Goal: Task Accomplishment & Management: Manage account settings

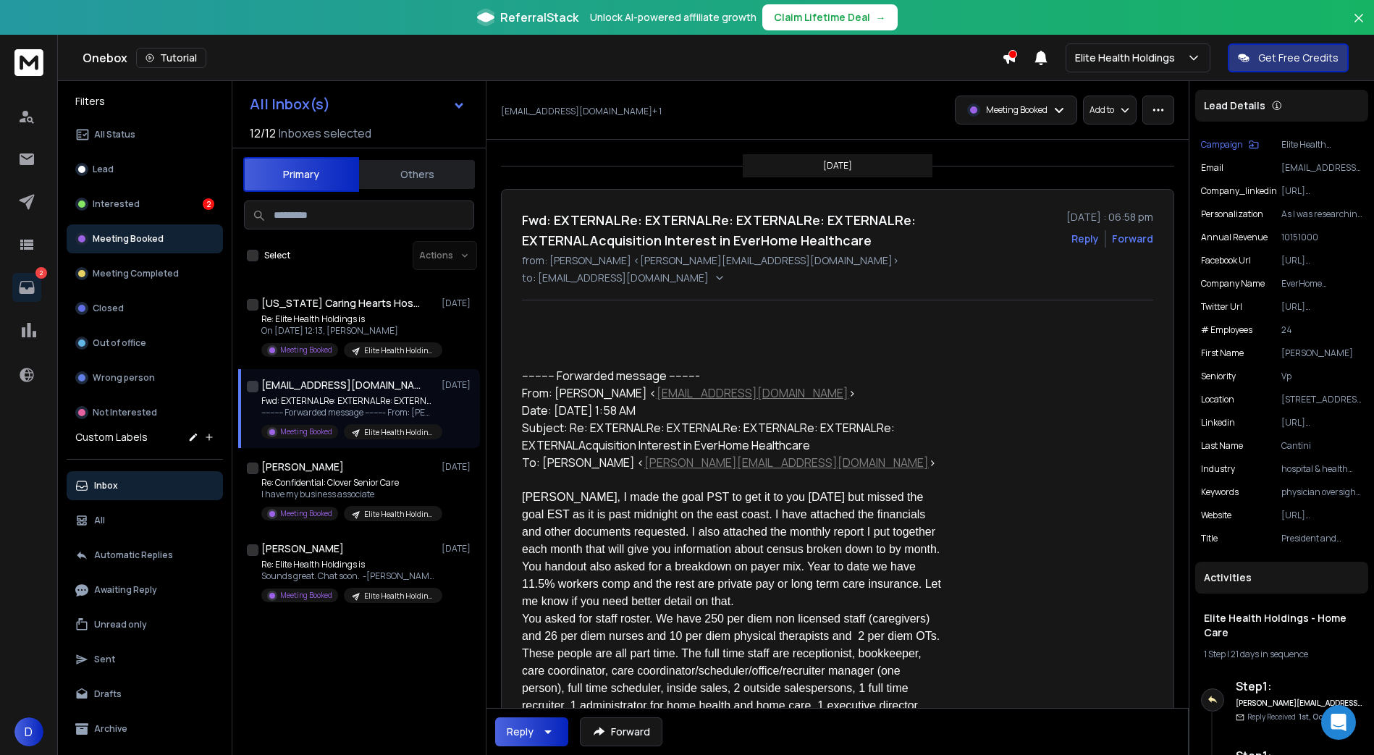
scroll to position [112, 0]
click at [123, 619] on p "Unread only" at bounding box center [120, 625] width 53 height 12
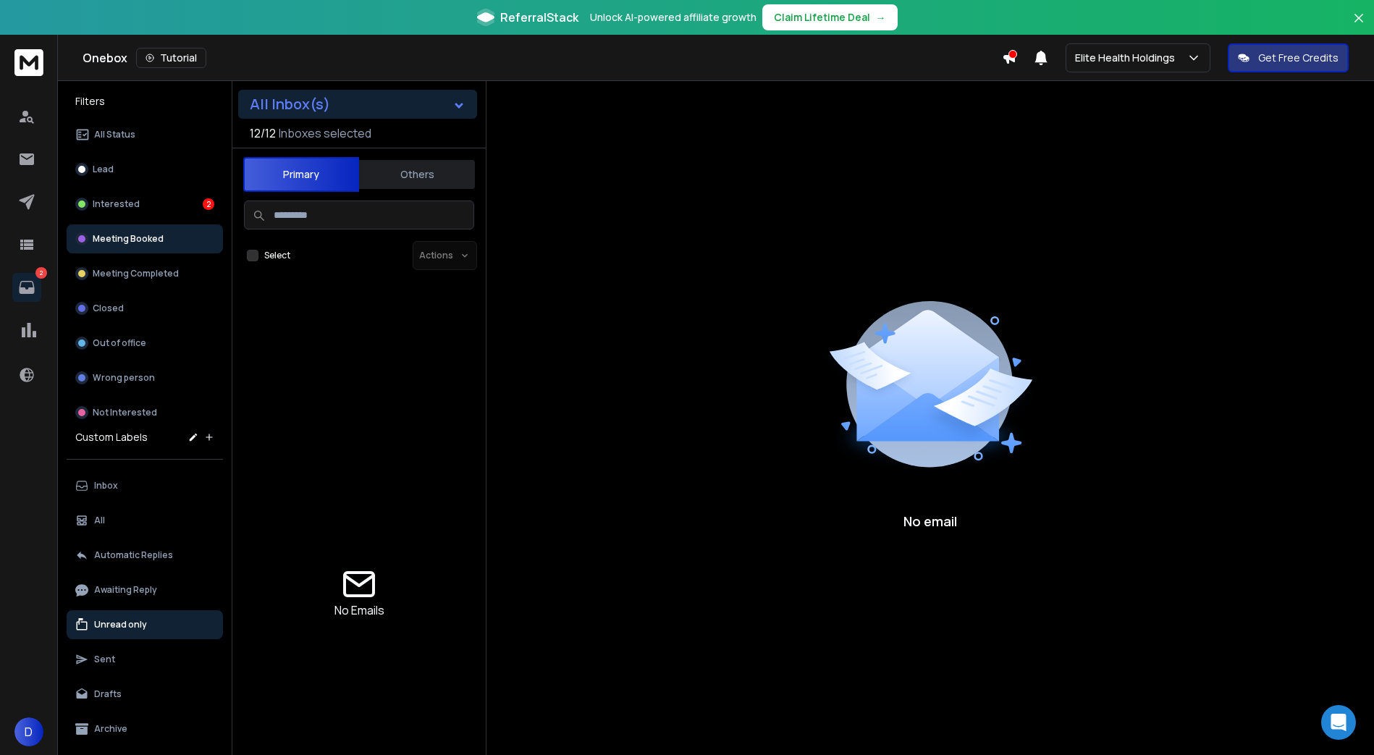
click at [457, 100] on icon at bounding box center [458, 105] width 13 height 13
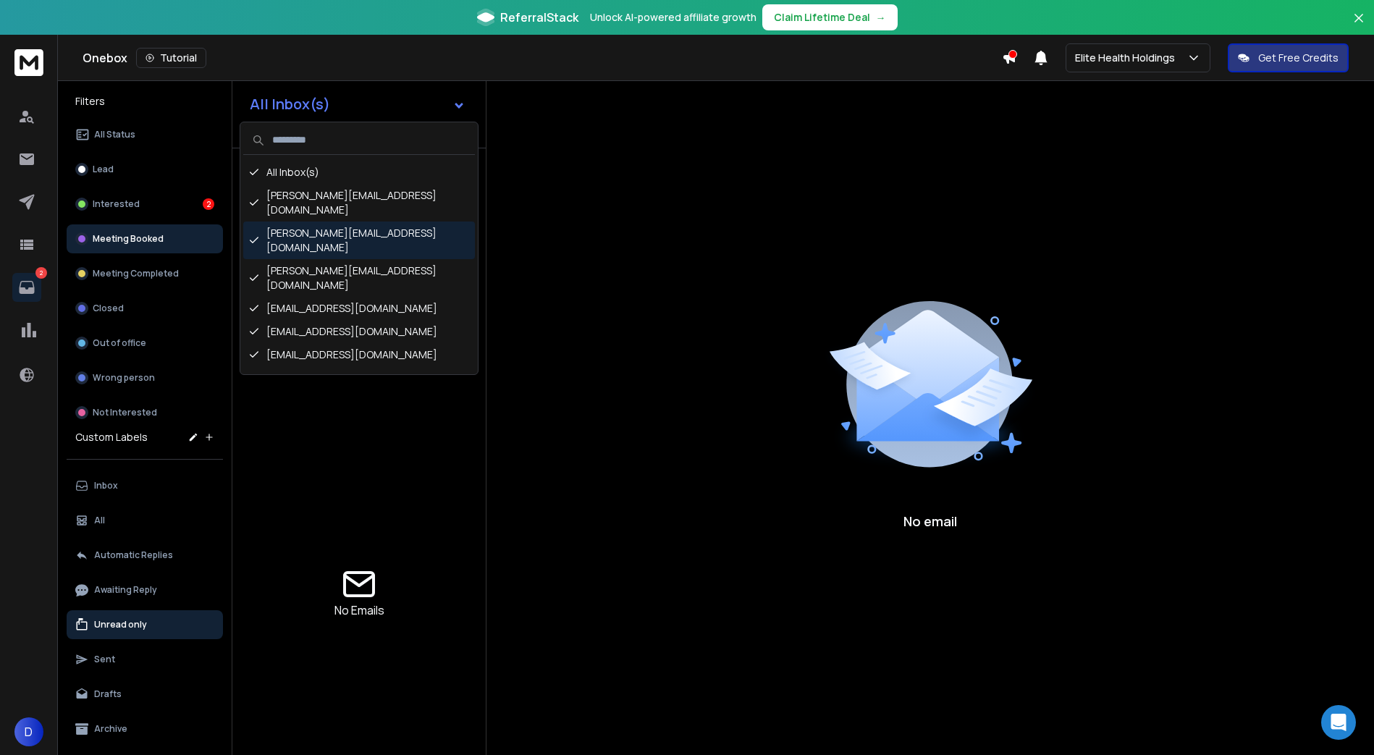
scroll to position [90, 0]
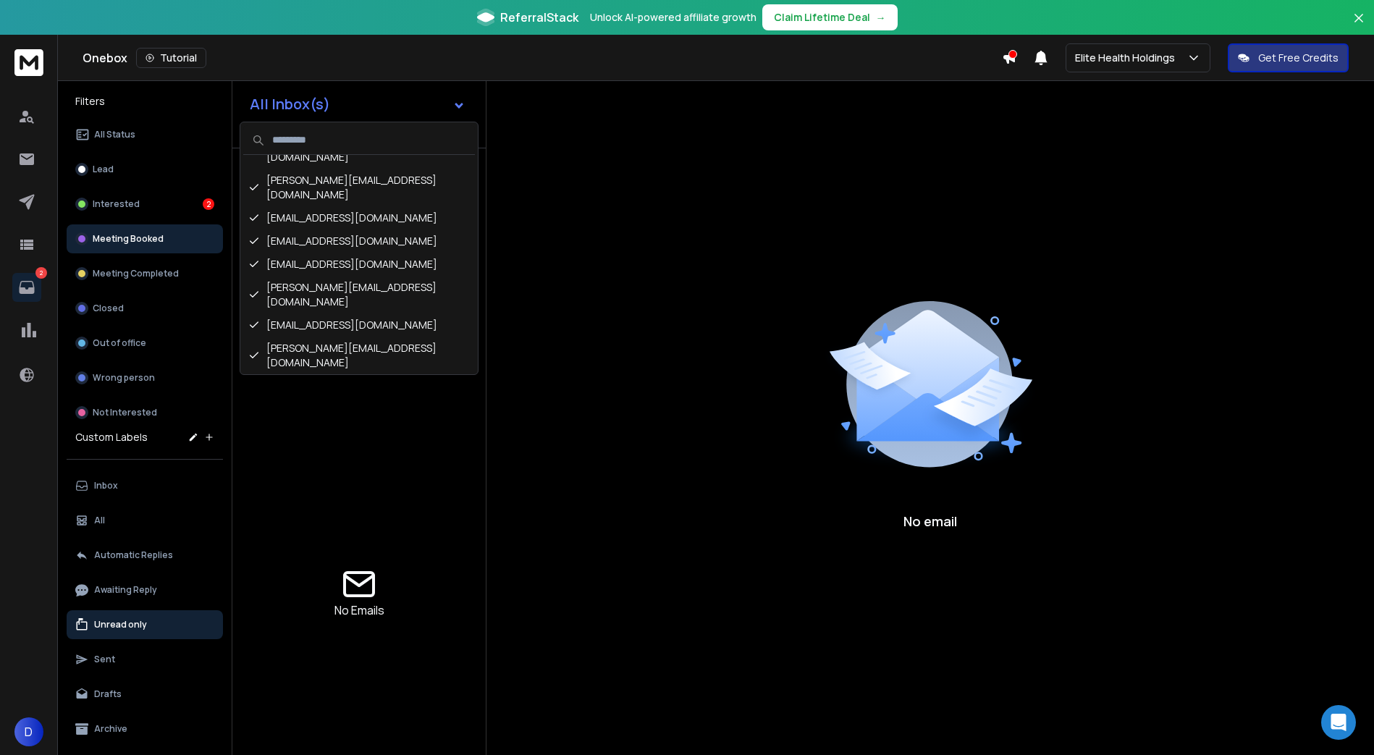
click at [390, 80] on div "Onebox Tutorial Elite Health Holdings Get Free Credits" at bounding box center [687, 58] width 1374 height 46
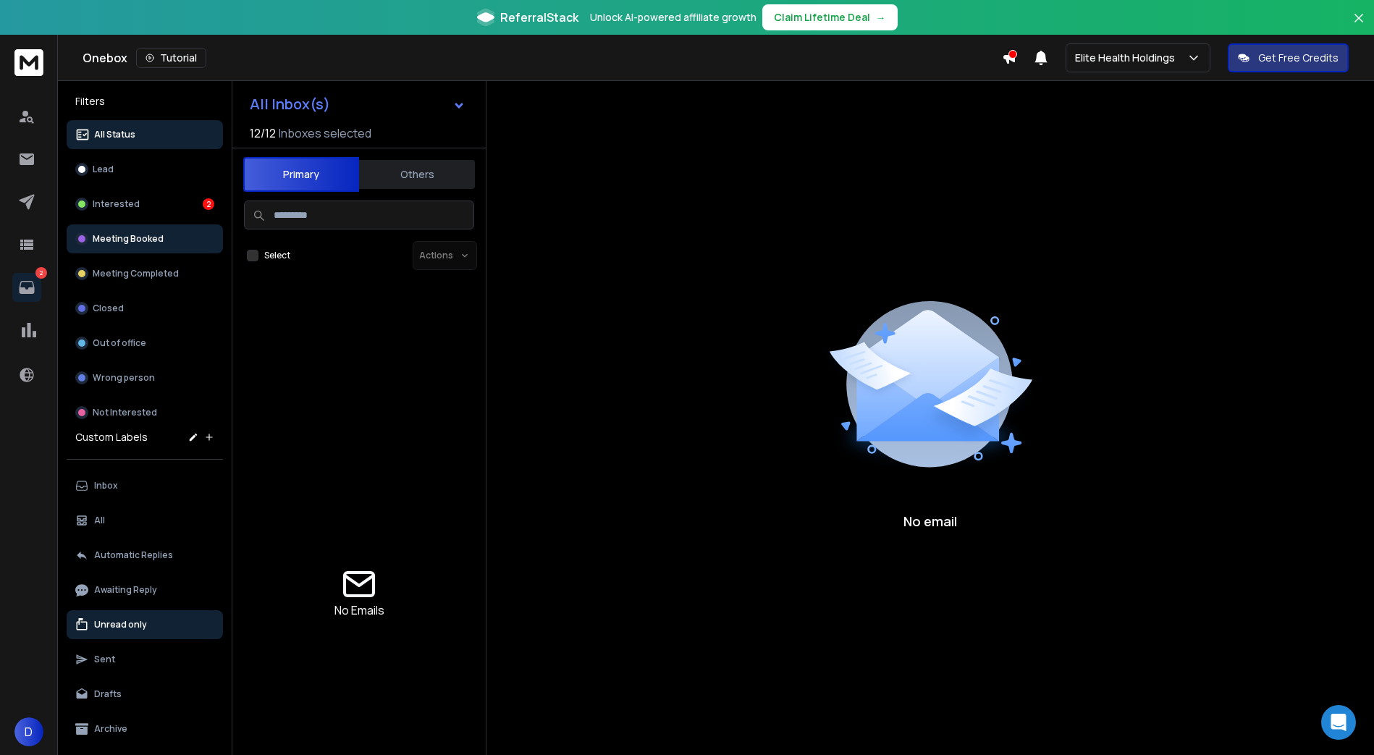
click at [134, 126] on button "All Status" at bounding box center [145, 134] width 156 height 29
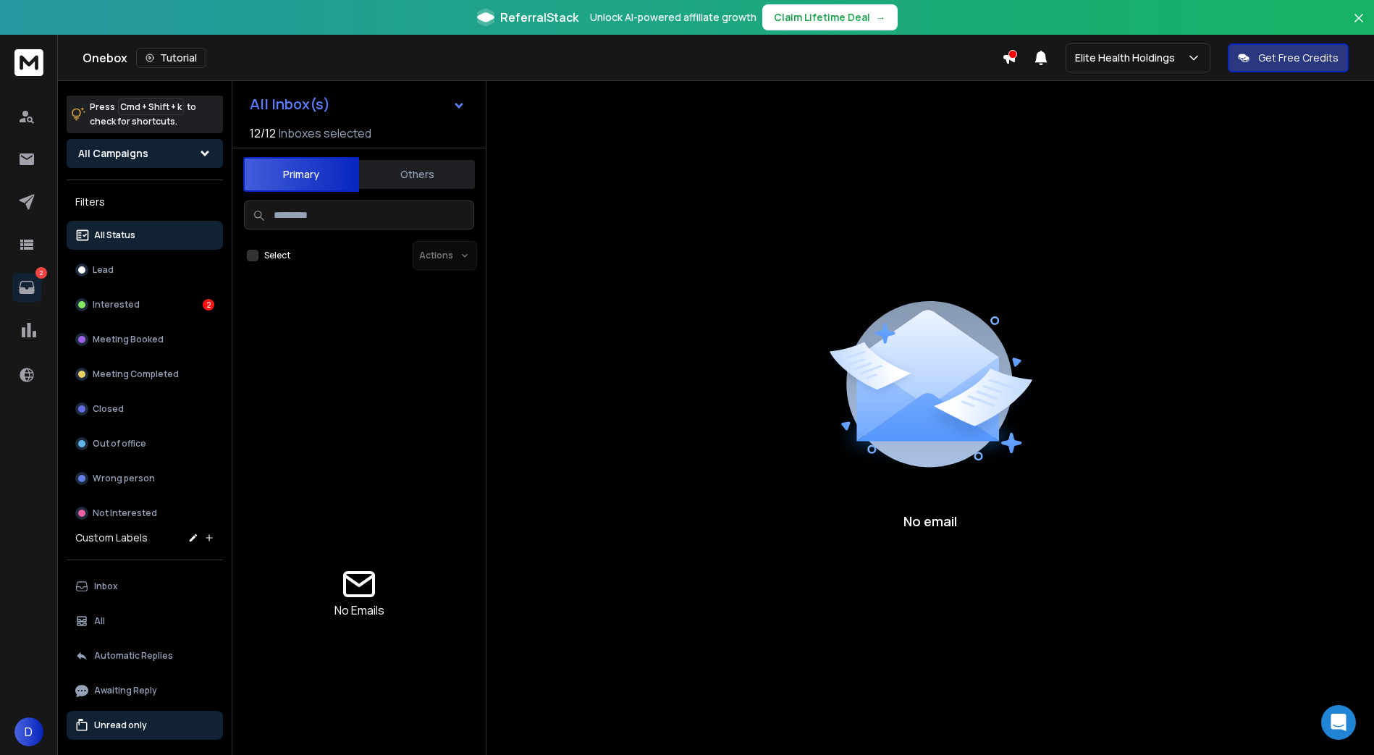
click at [167, 157] on button "All Campaigns" at bounding box center [145, 153] width 156 height 29
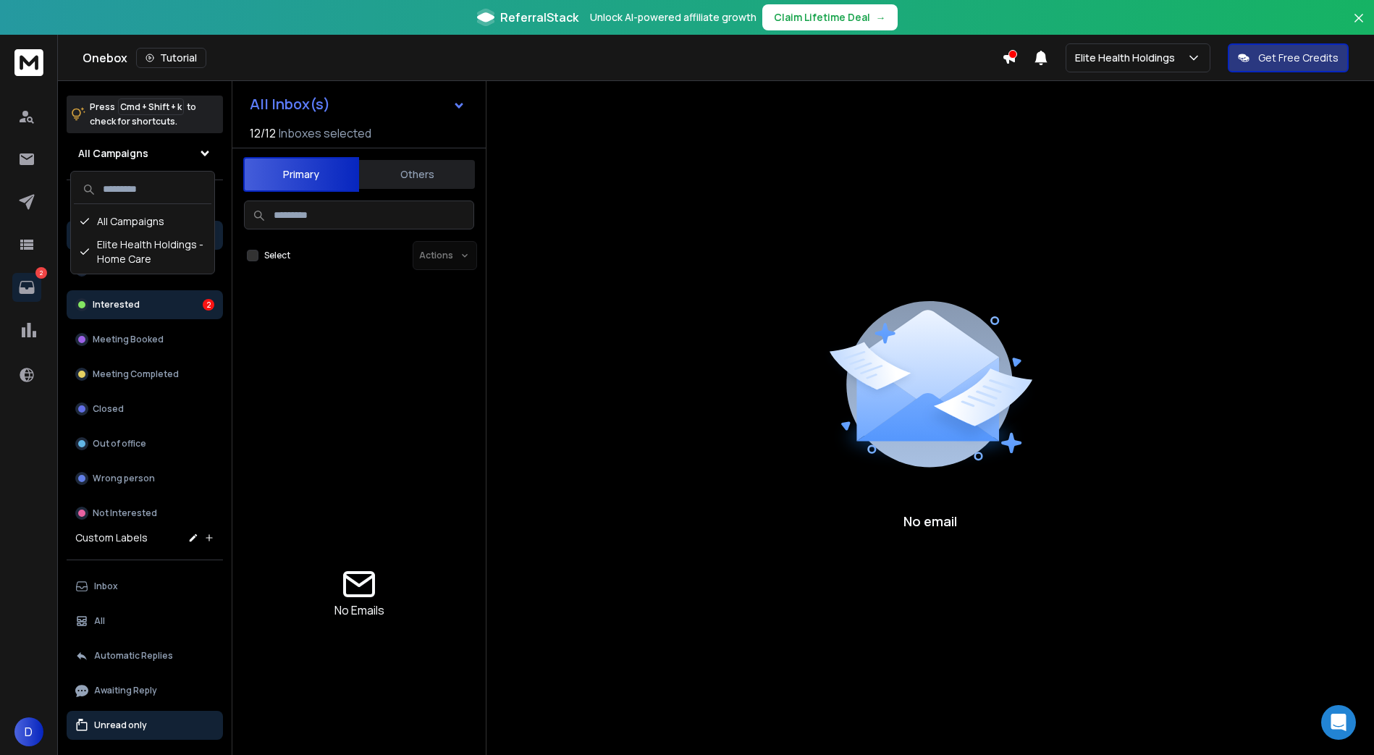
click at [135, 311] on div "Interested" at bounding box center [107, 304] width 64 height 13
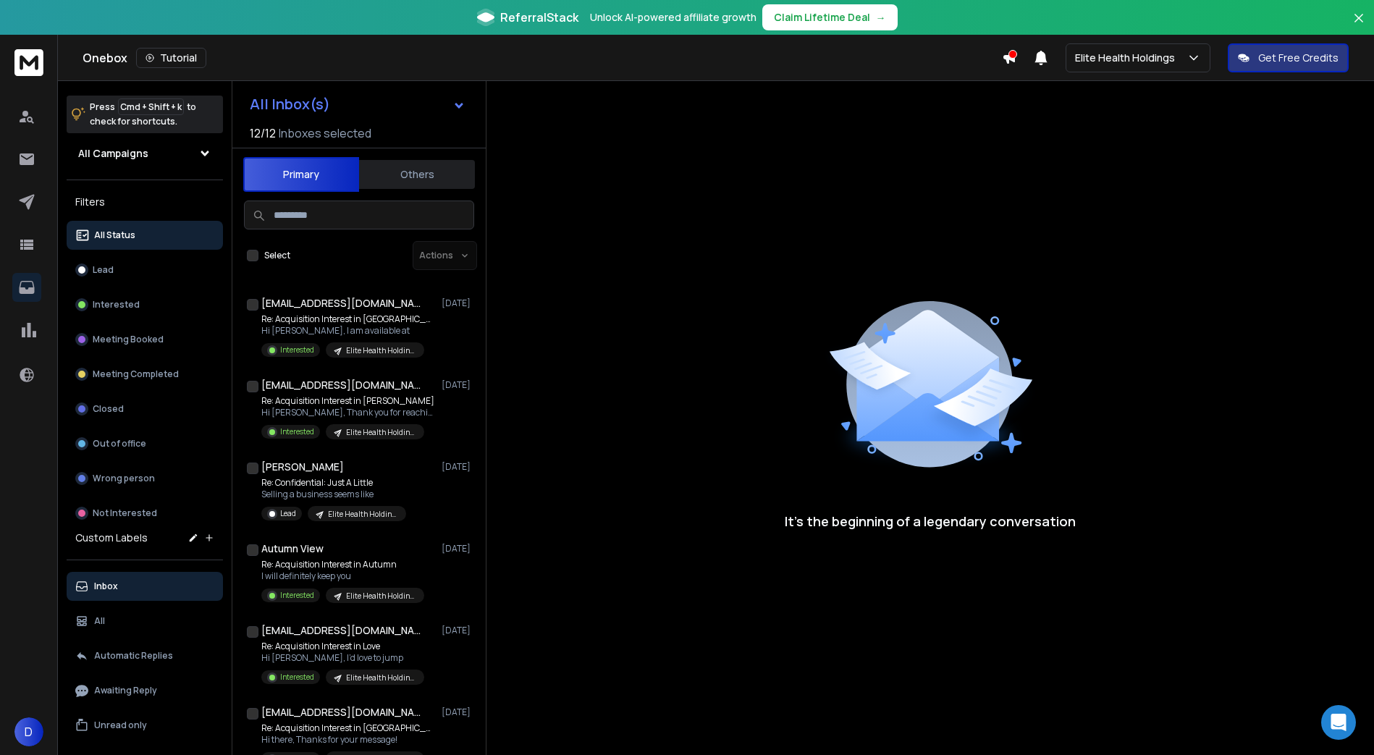
scroll to position [112, 0]
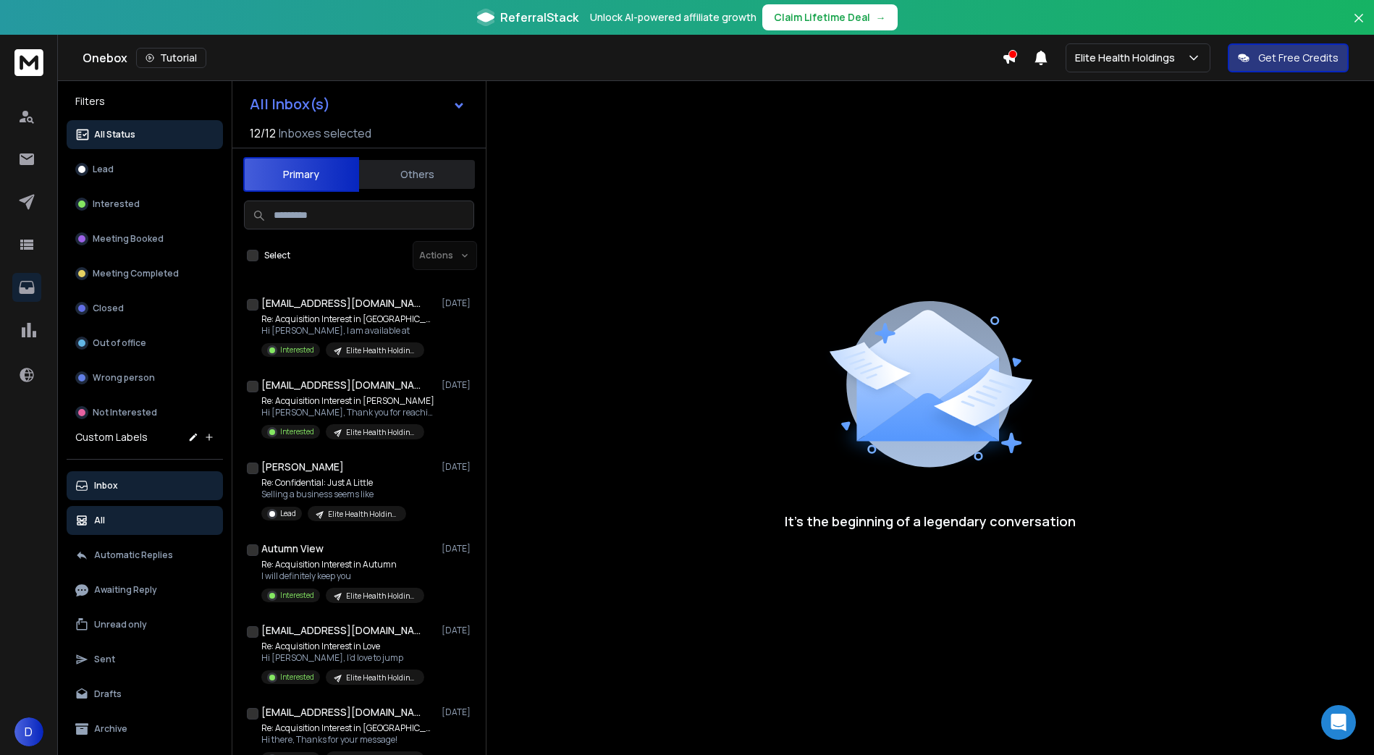
click at [135, 508] on button "All" at bounding box center [145, 520] width 156 height 29
click at [142, 481] on button "Inbox" at bounding box center [145, 485] width 156 height 29
click at [133, 166] on button "Lead" at bounding box center [145, 169] width 156 height 29
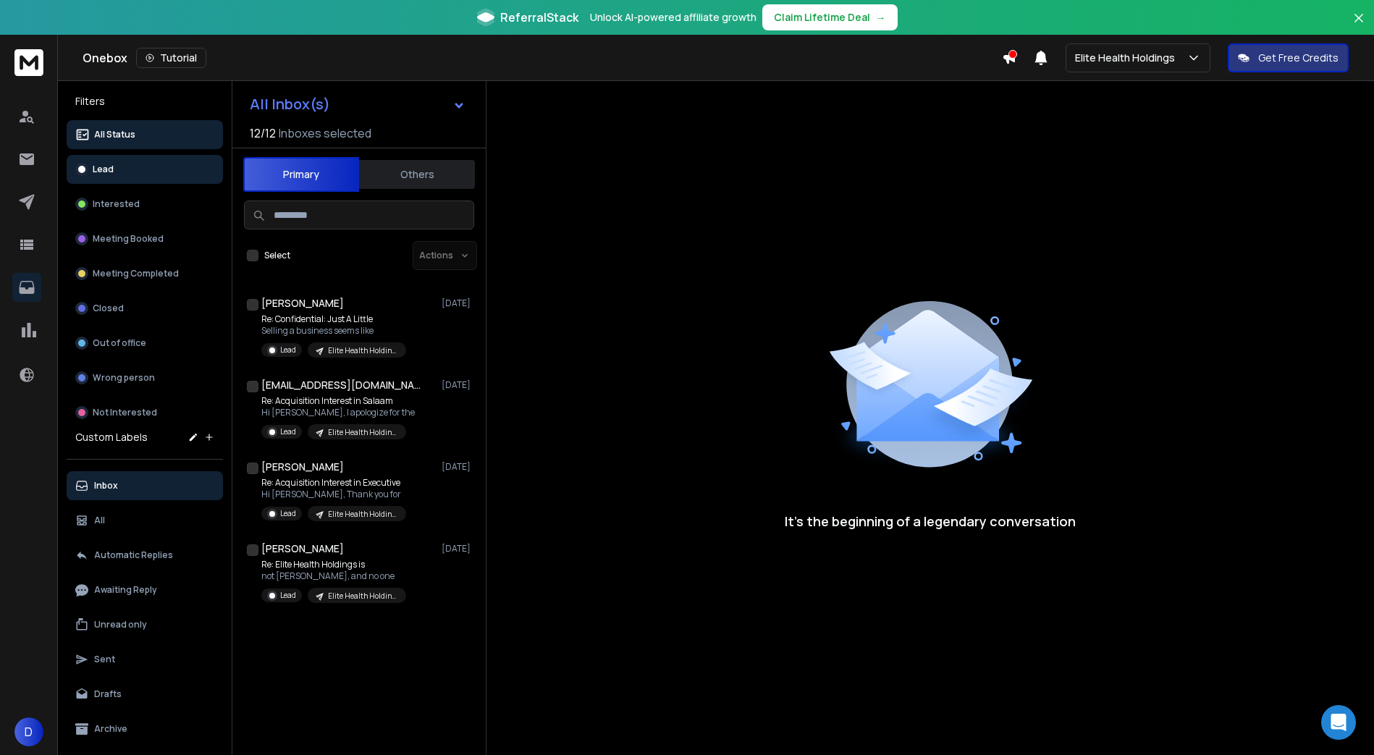
click at [140, 120] on button "All Status" at bounding box center [145, 134] width 156 height 29
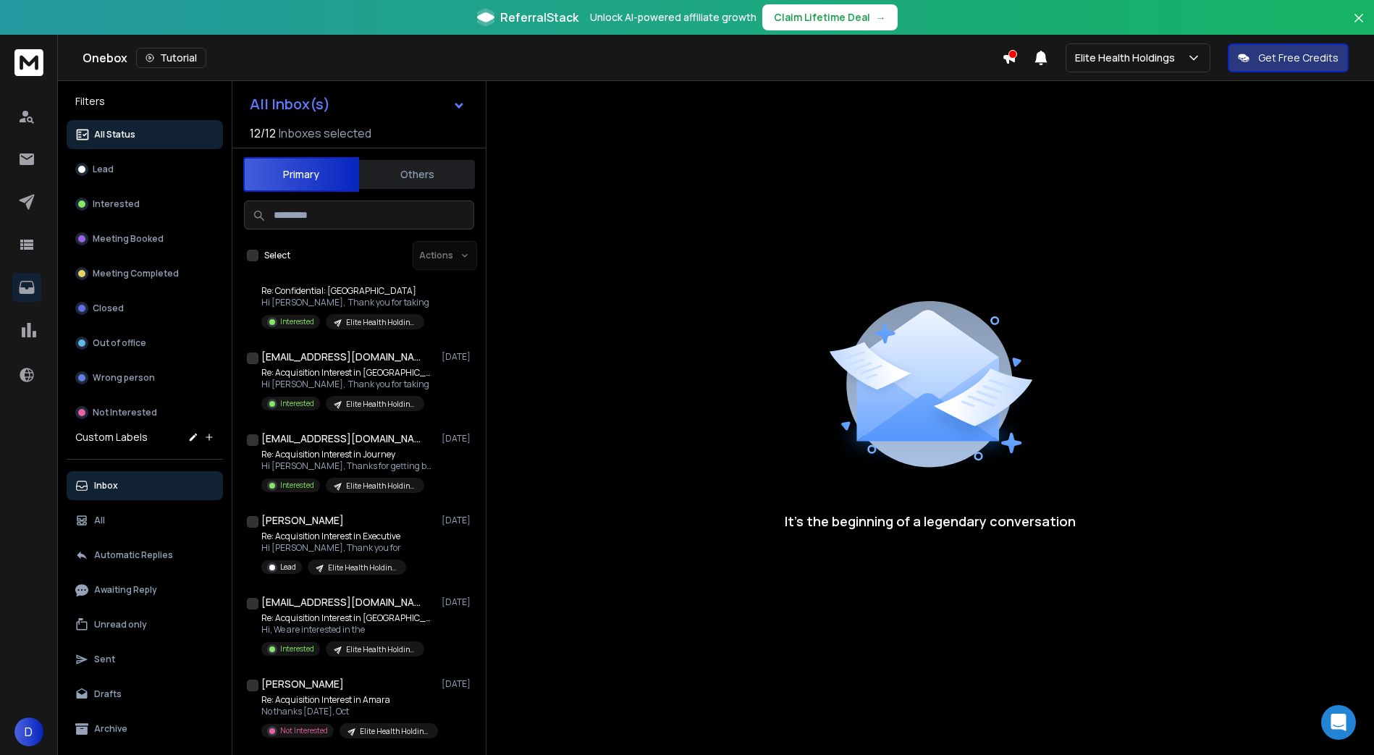
scroll to position [0, 0]
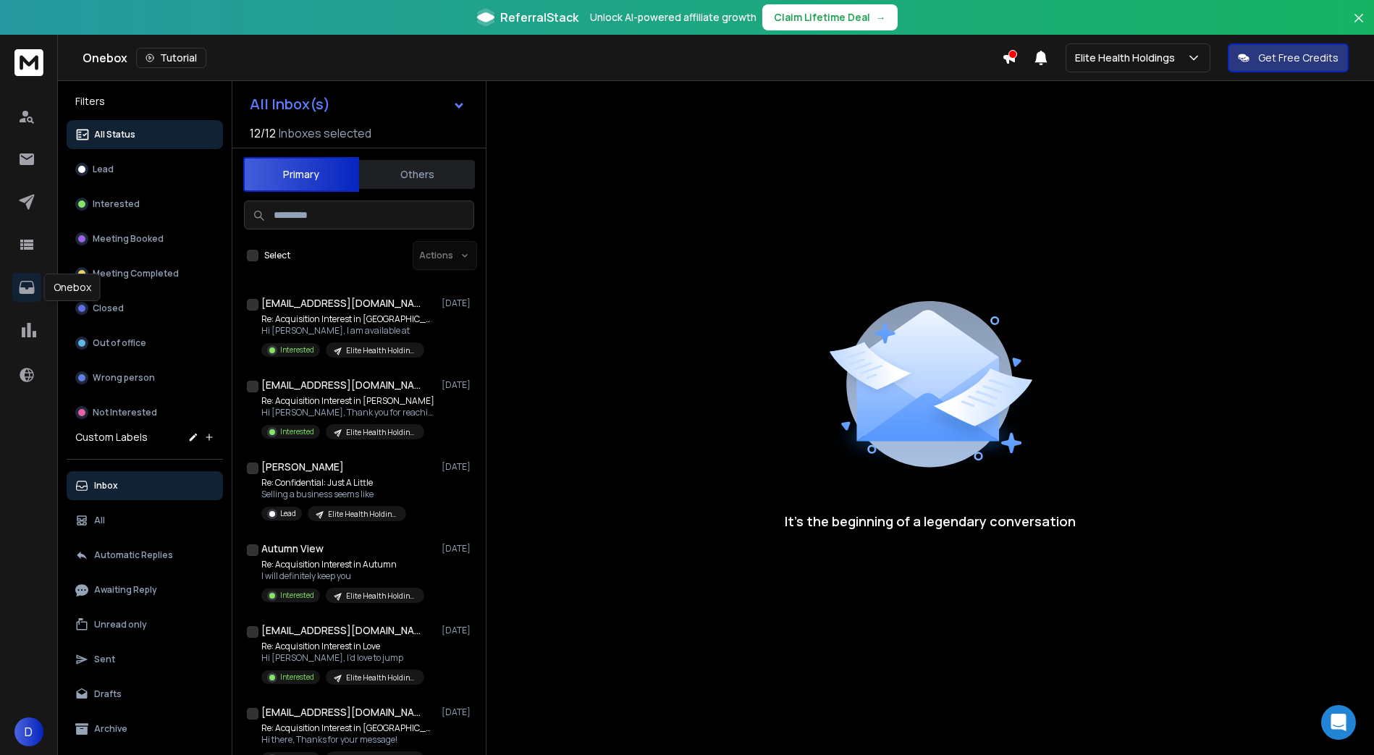
click at [18, 285] on icon at bounding box center [26, 287] width 17 height 17
click at [25, 284] on icon at bounding box center [26, 287] width 17 height 17
click at [30, 151] on icon at bounding box center [26, 159] width 17 height 17
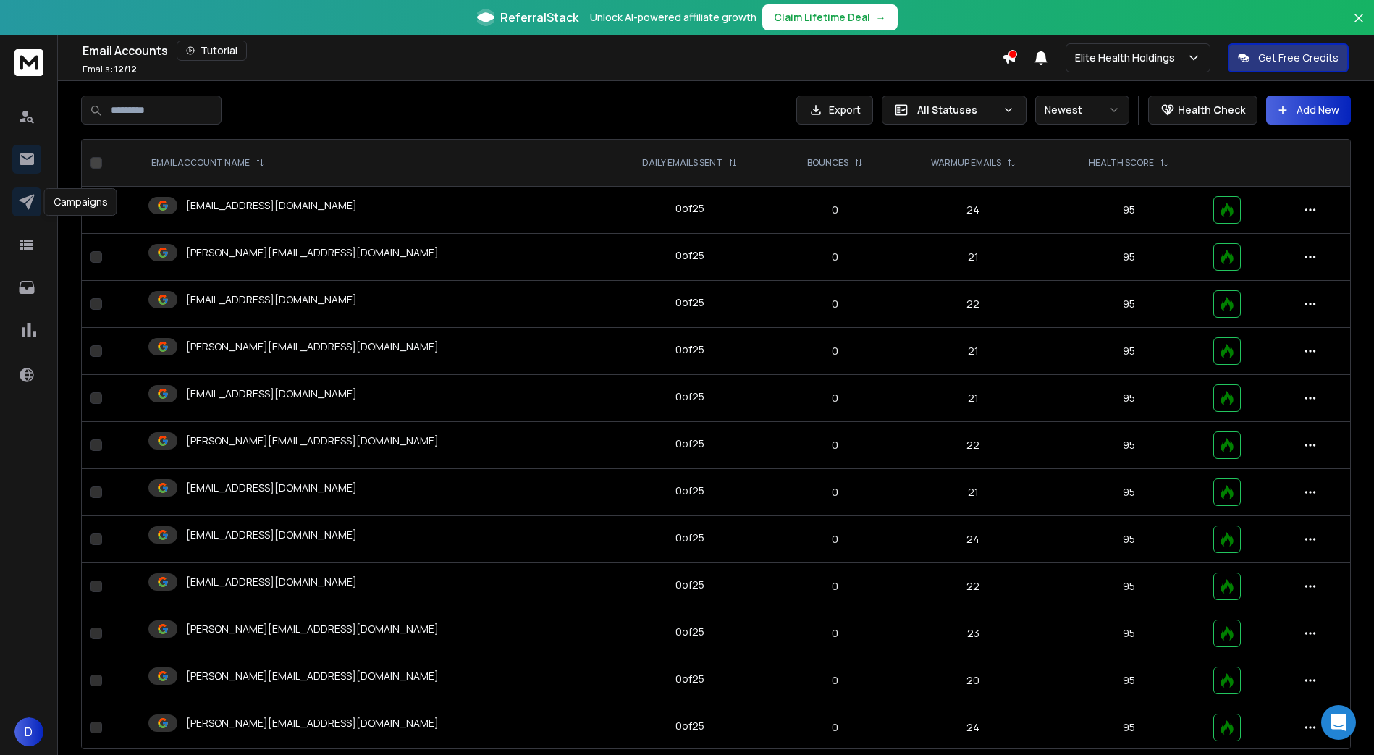
click at [31, 198] on icon at bounding box center [26, 202] width 15 height 15
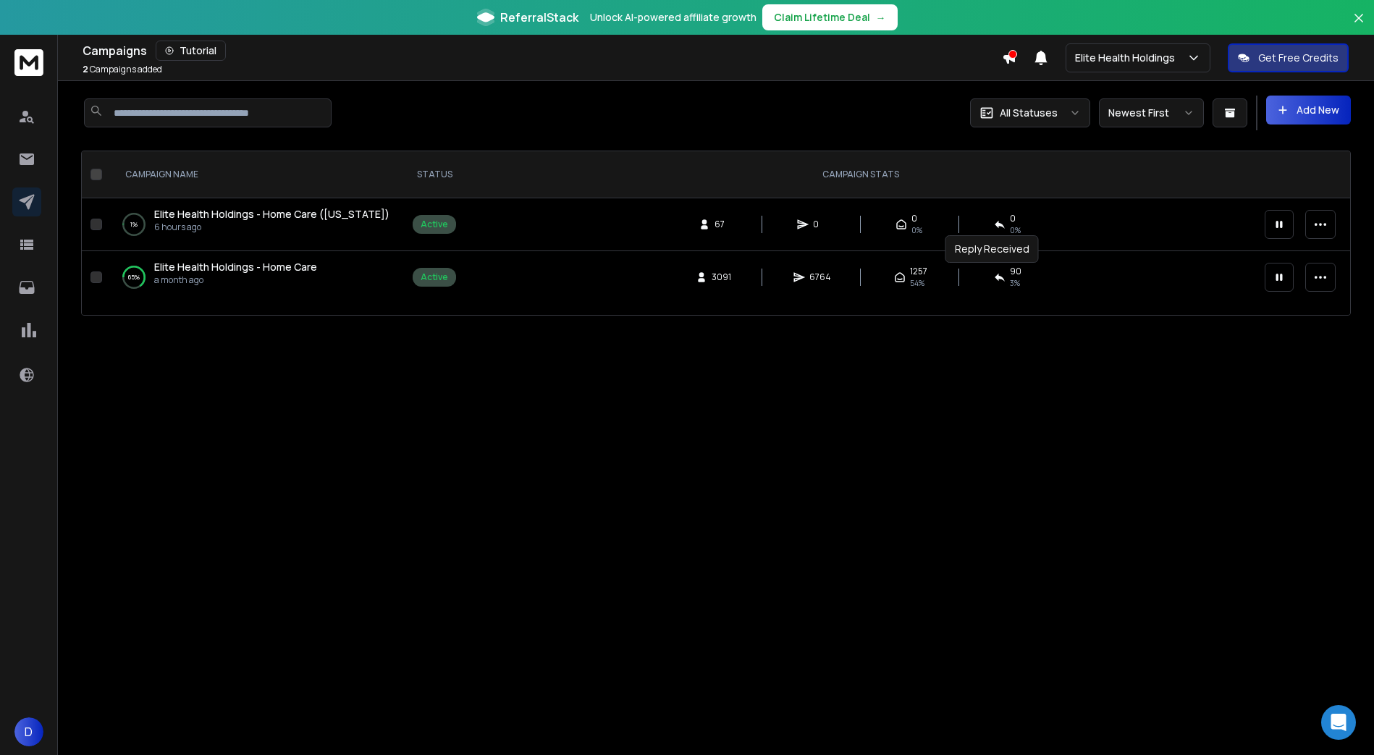
click at [1010, 270] on span "90" at bounding box center [1016, 272] width 12 height 12
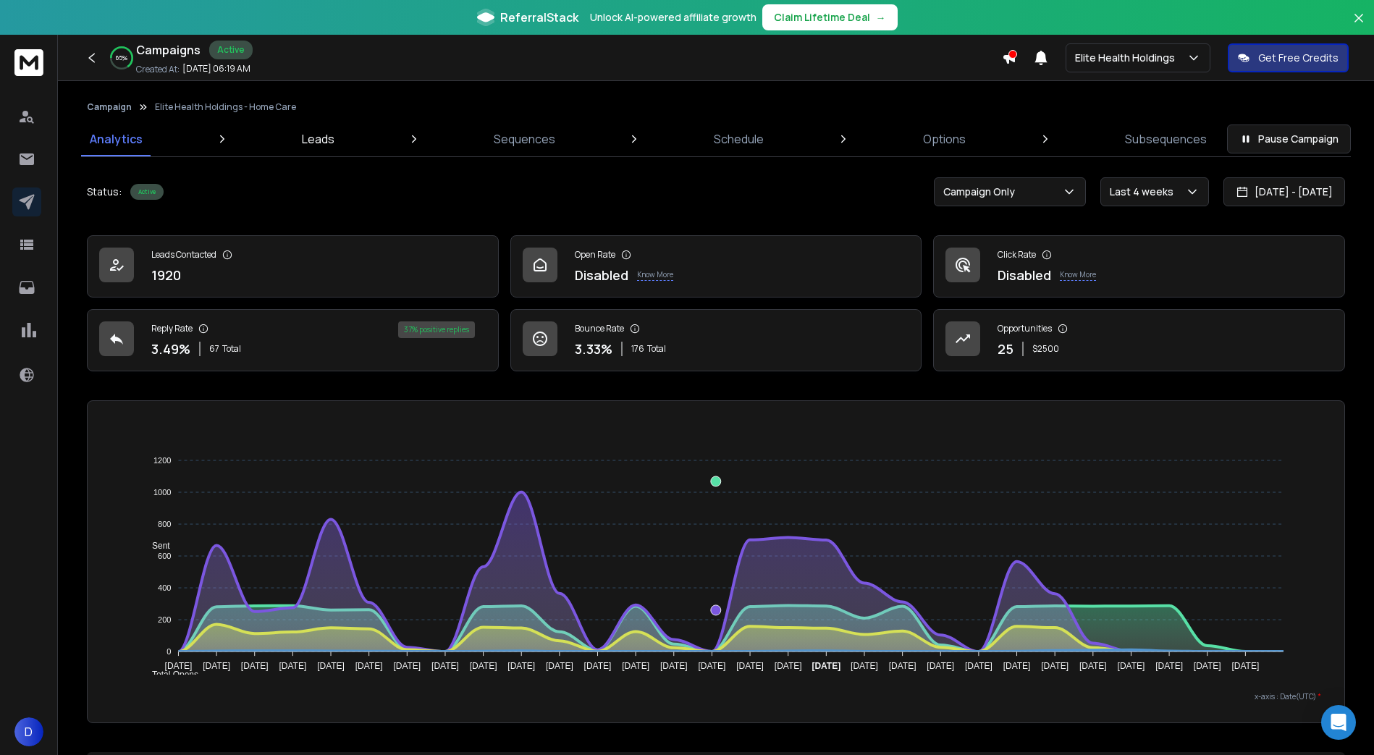
click at [323, 136] on p "Leads" at bounding box center [318, 138] width 33 height 17
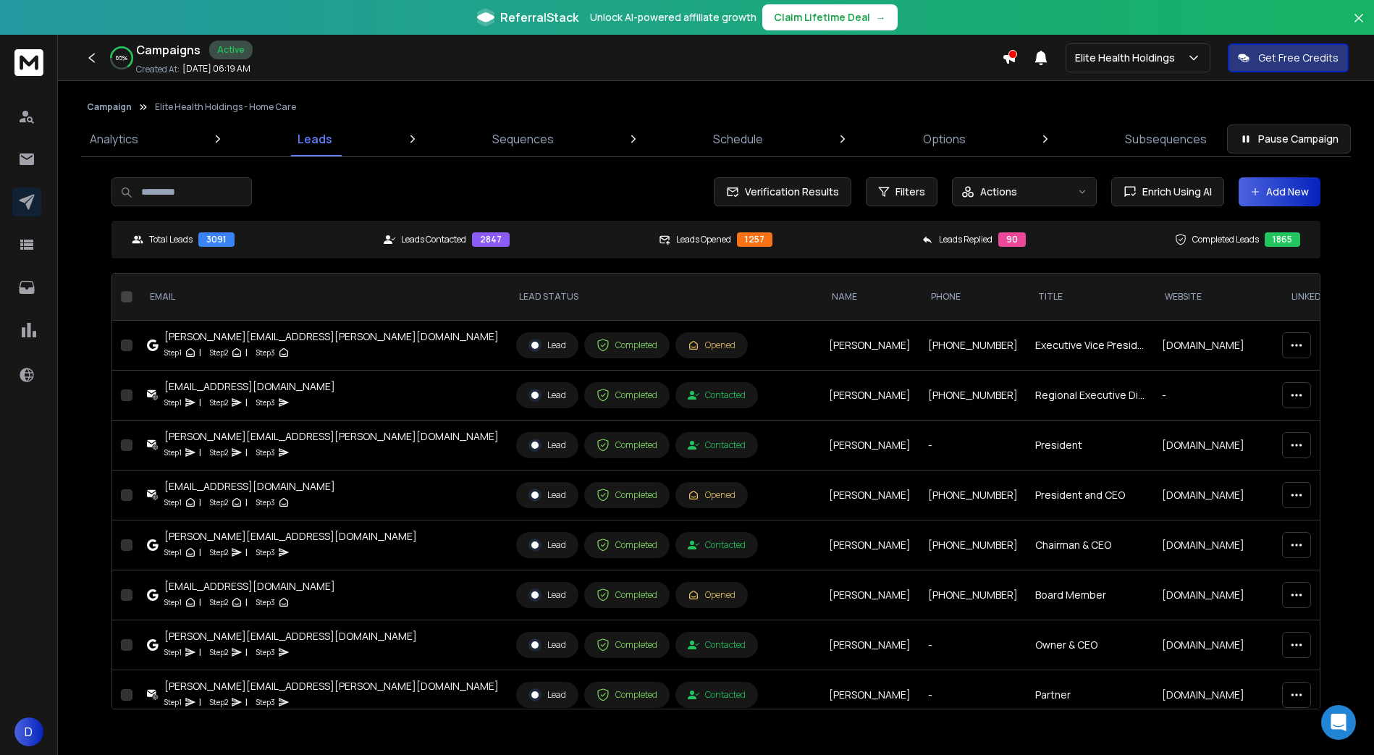
click at [337, 391] on div "wnlovel1@yahoo.com Step 1 | Step 2 | Step 3" at bounding box center [323, 395] width 352 height 32
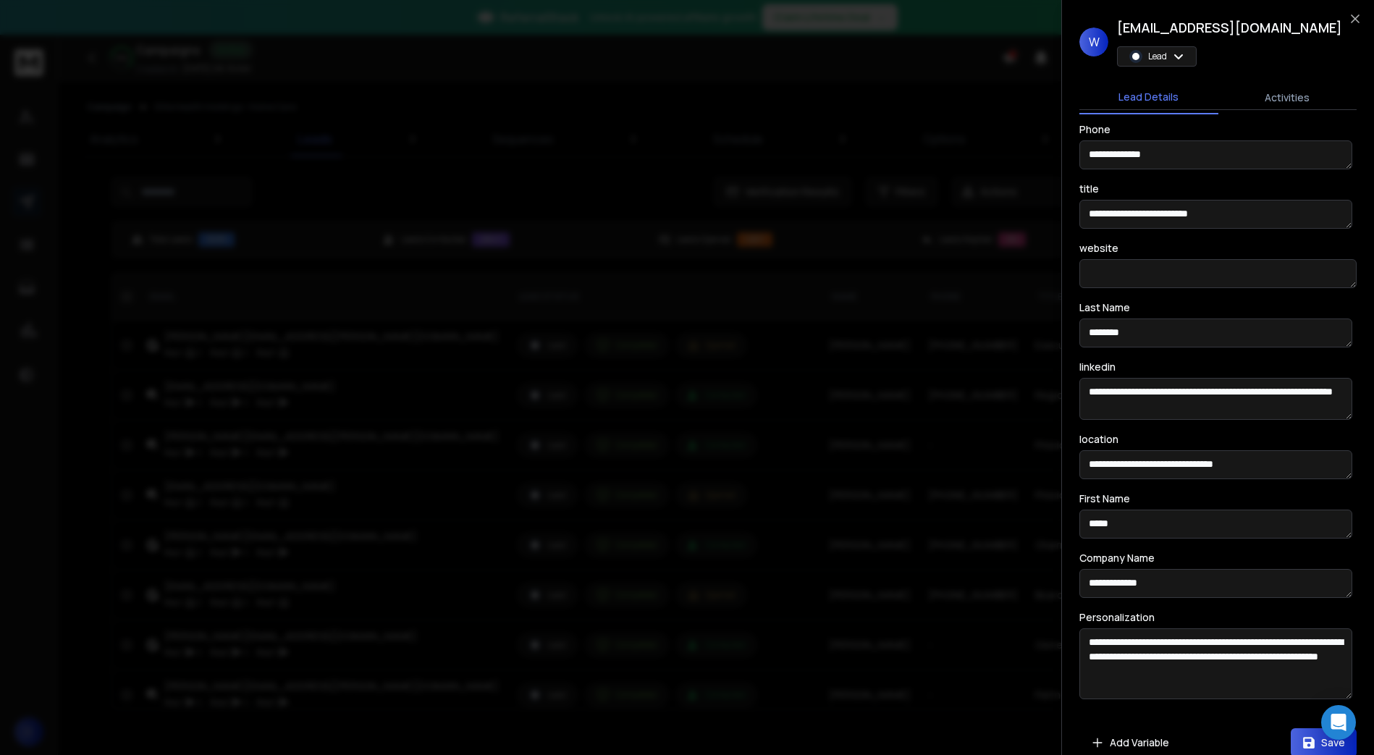
click at [337, 391] on div at bounding box center [687, 377] width 1374 height 755
